Goal: Task Accomplishment & Management: Use online tool/utility

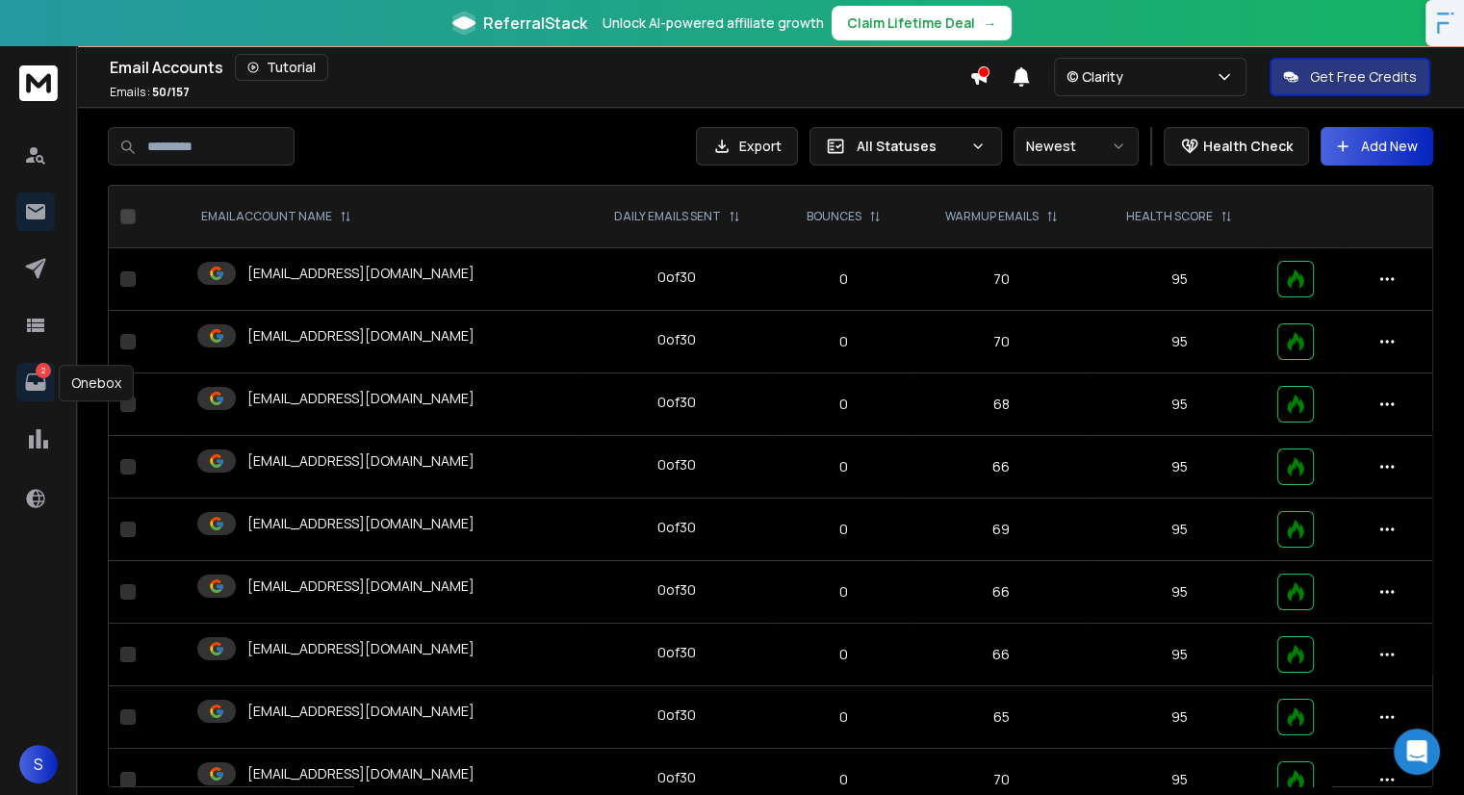
click at [37, 374] on p "2" at bounding box center [43, 370] width 15 height 15
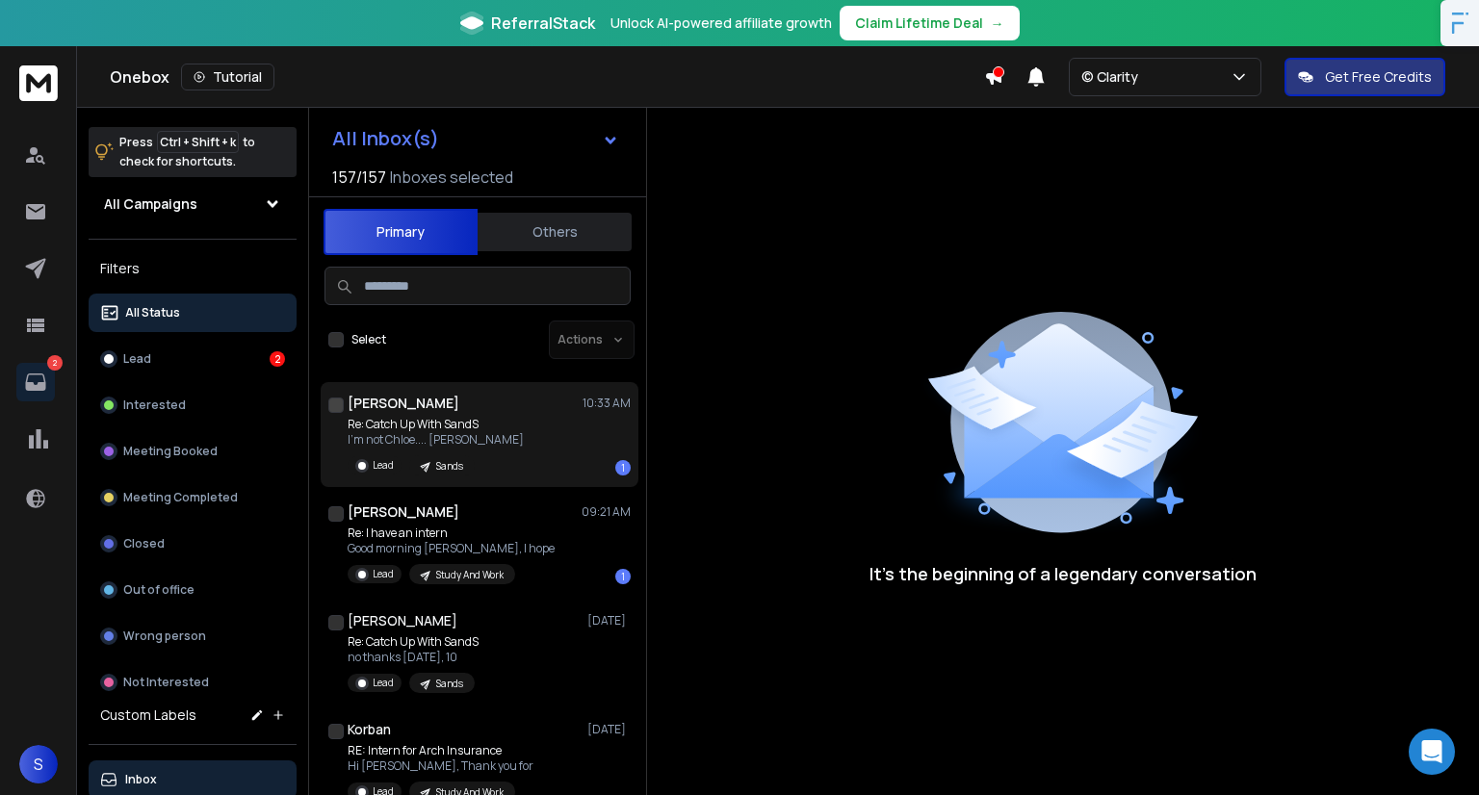
click at [464, 435] on p "I'm not Chloe.... [PERSON_NAME]" at bounding box center [436, 439] width 176 height 15
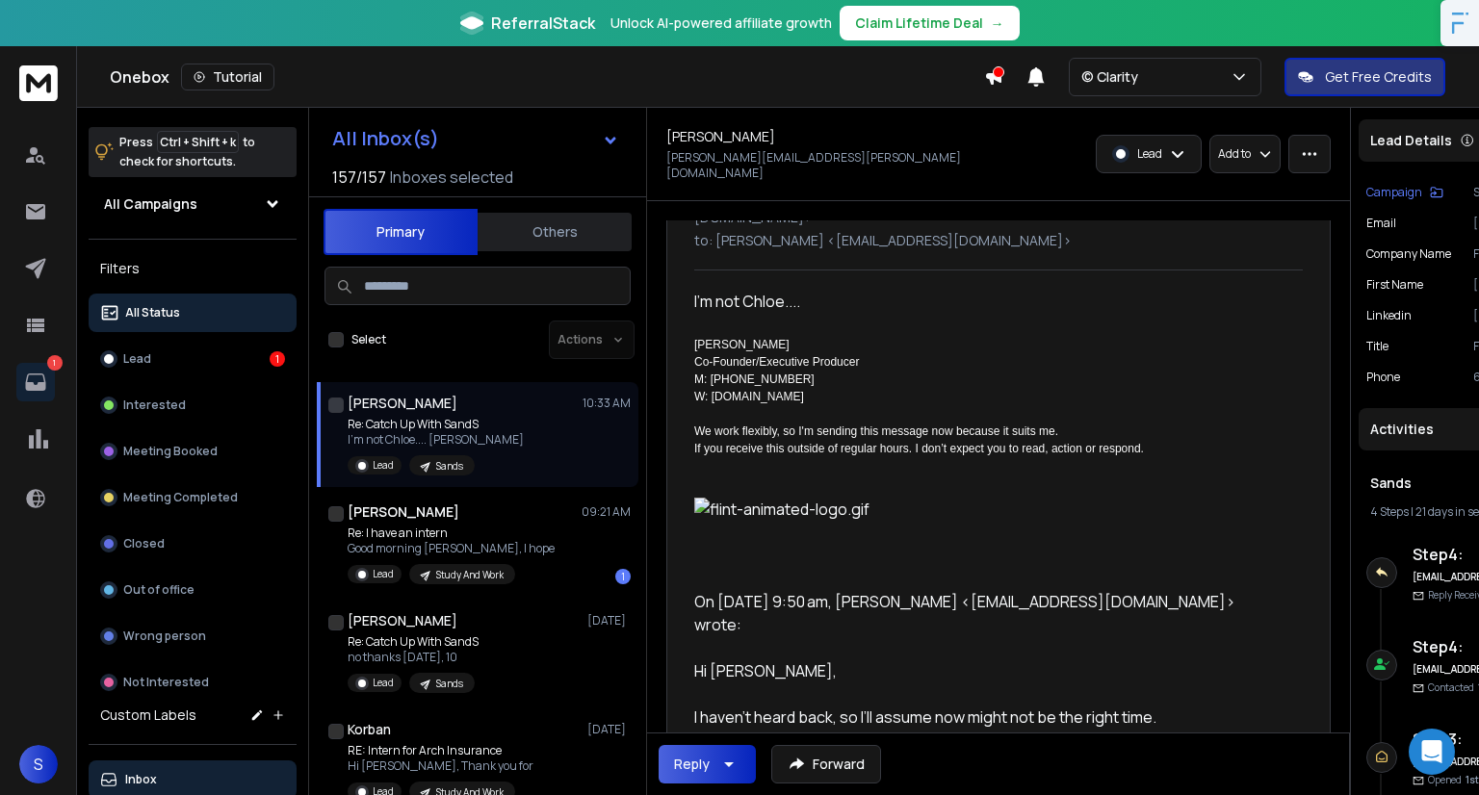
scroll to position [193, 0]
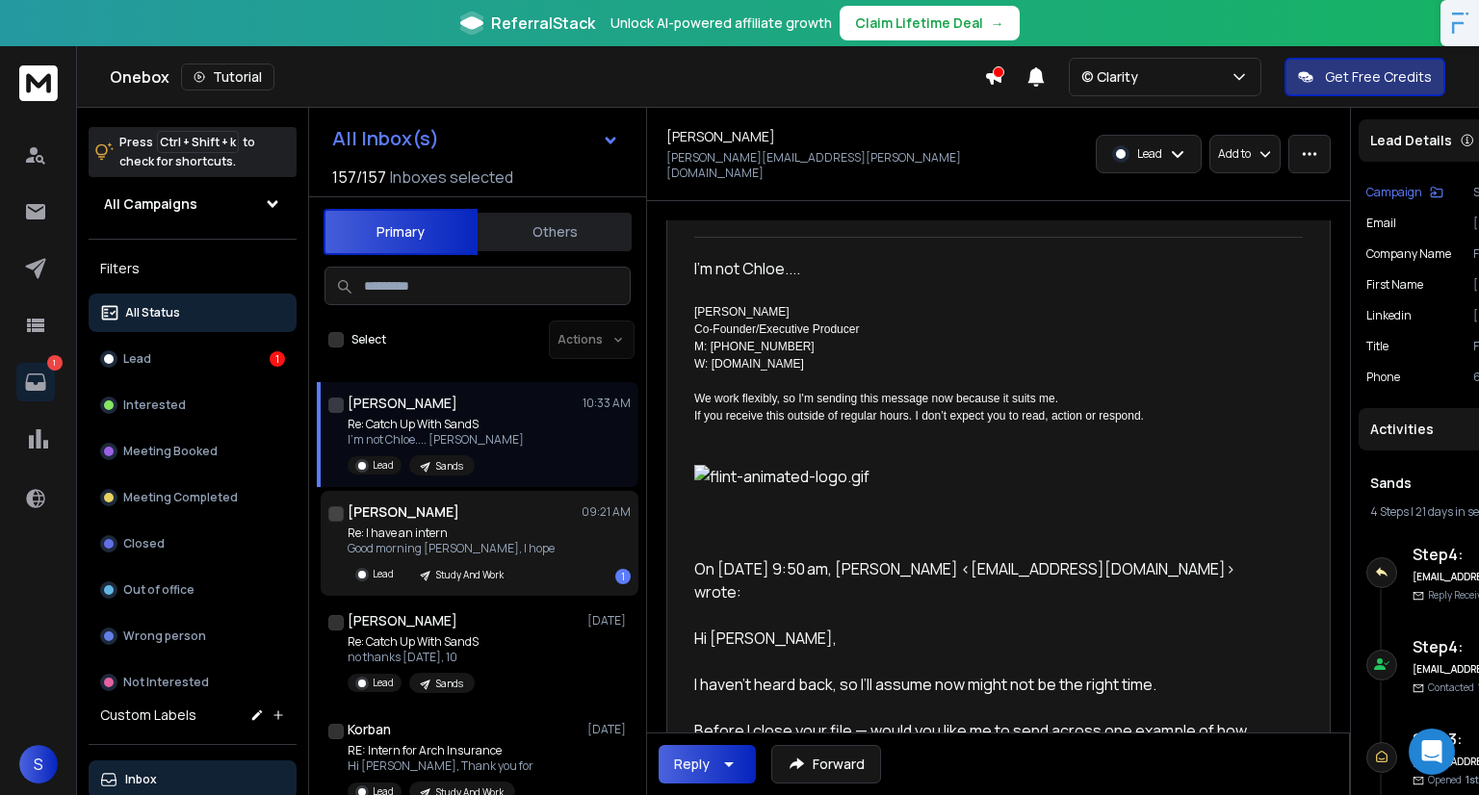
click at [488, 557] on div "Re: I have an intern Good morning Callum, I hope Lead Study And Work" at bounding box center [451, 555] width 207 height 59
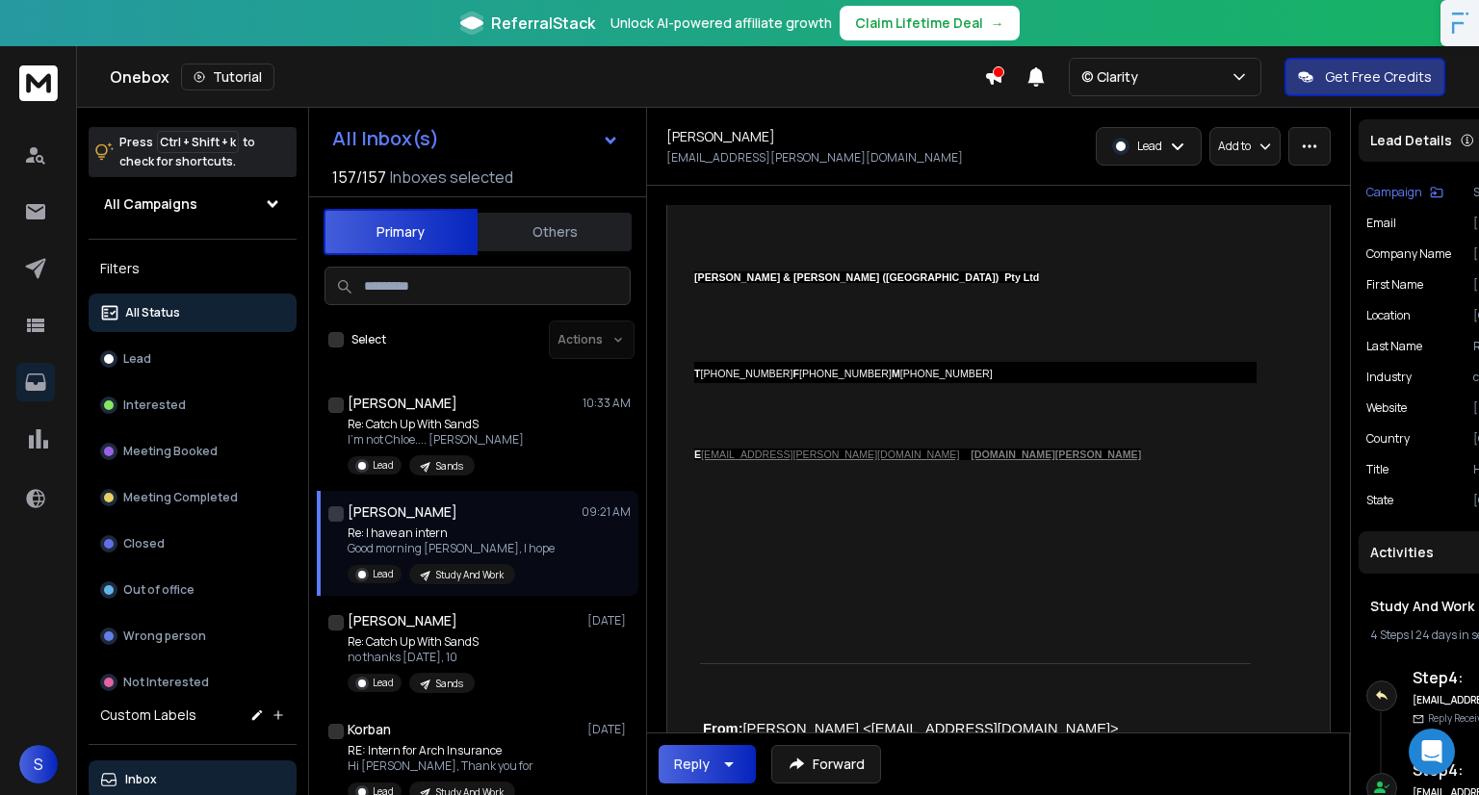
scroll to position [1059, 0]
